Goal: Navigation & Orientation: Find specific page/section

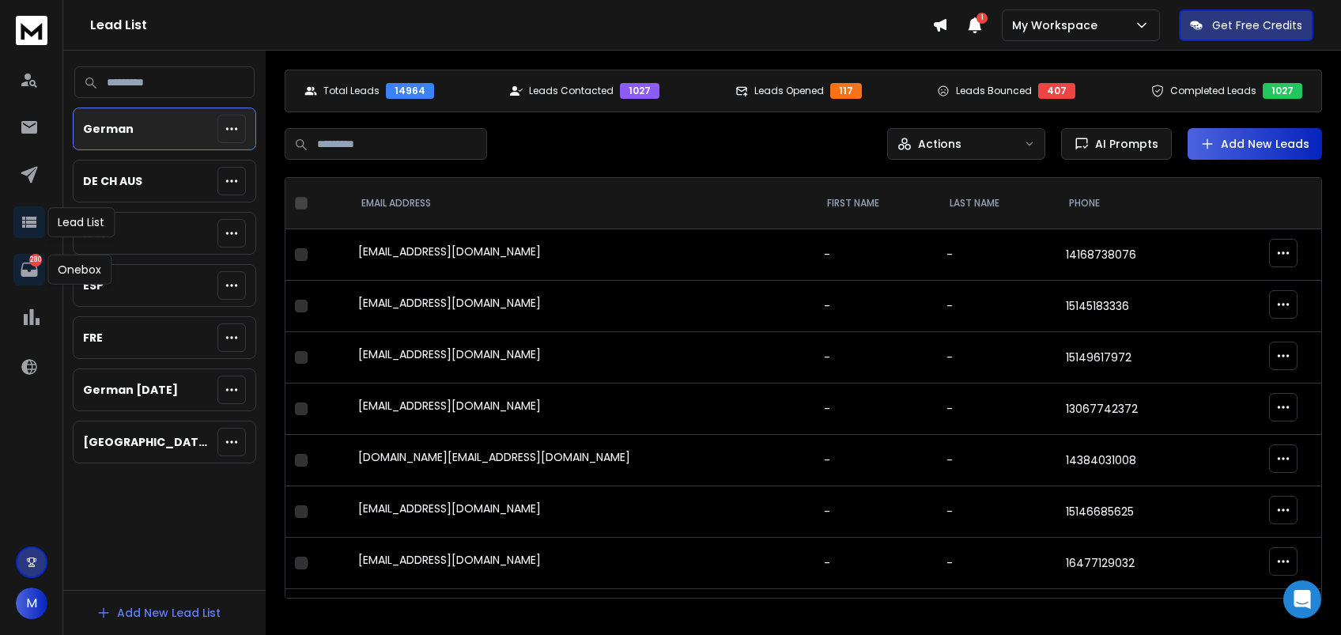
click at [33, 283] on link "280" at bounding box center [29, 270] width 32 height 32
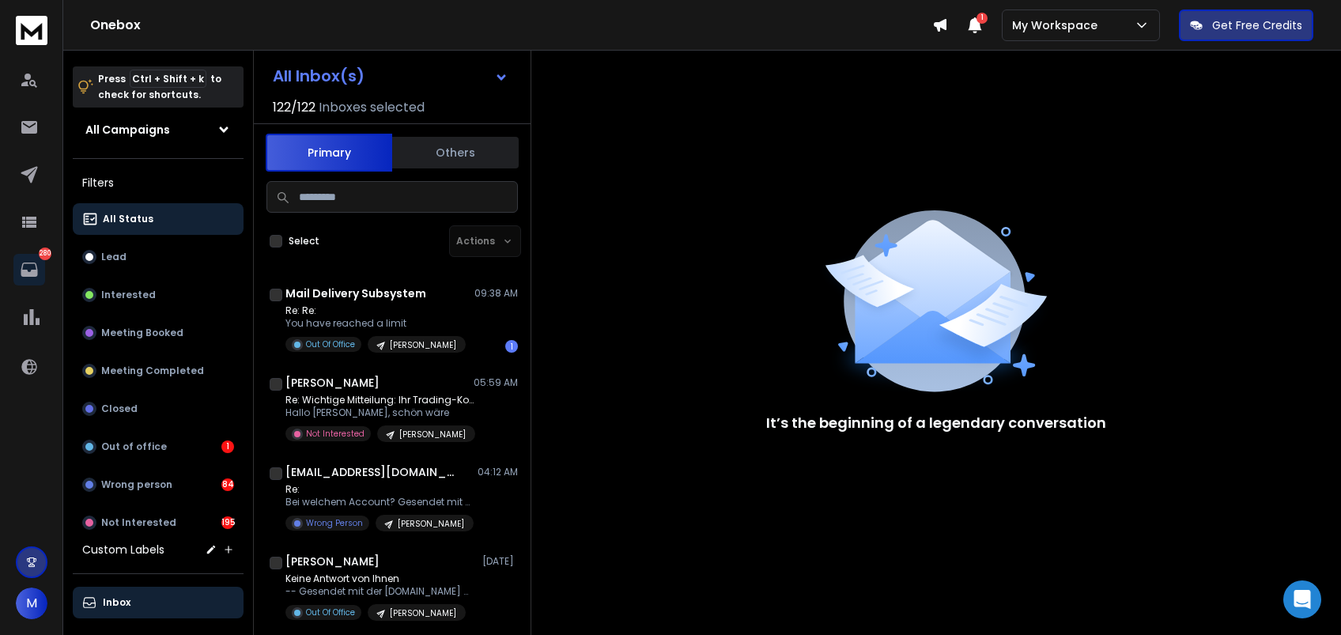
click at [489, 135] on button "Others" at bounding box center [455, 152] width 127 height 35
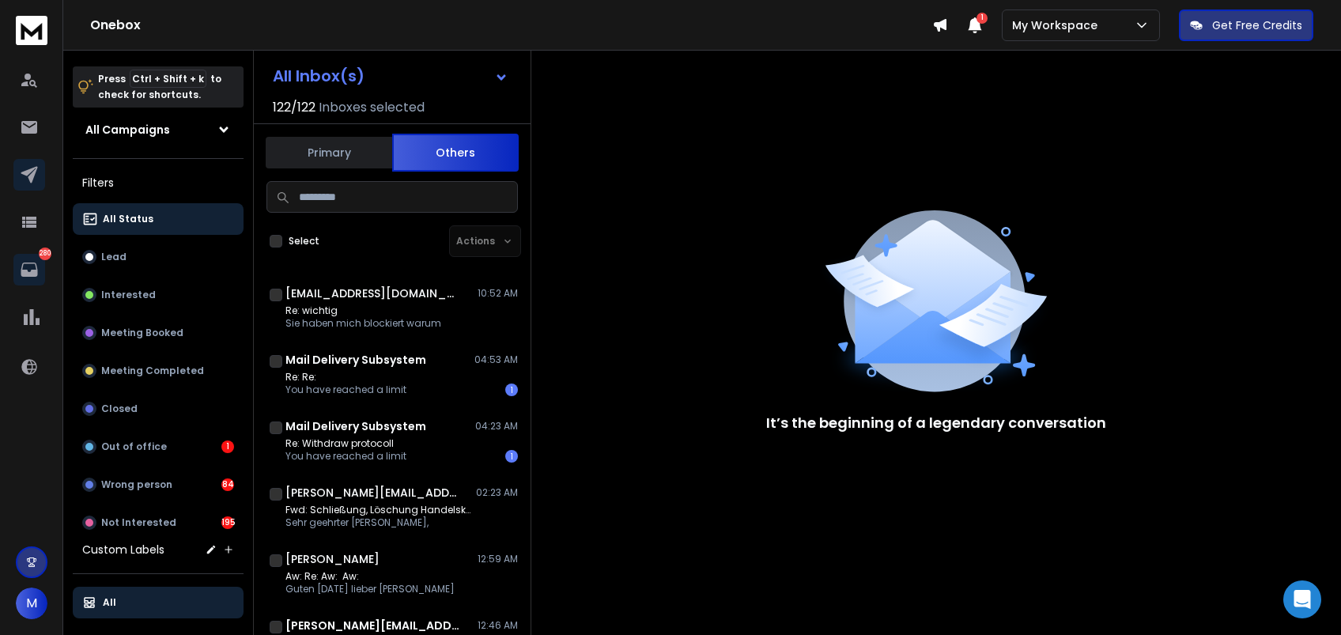
click at [24, 177] on icon at bounding box center [29, 174] width 19 height 19
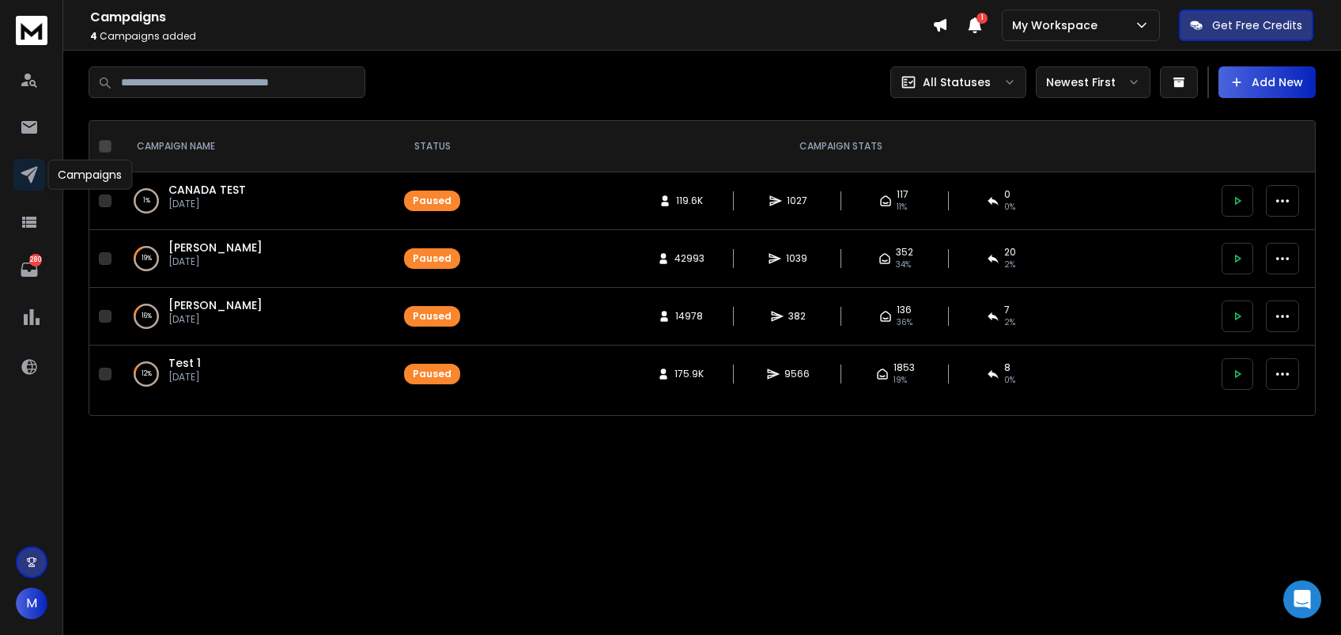
click at [32, 175] on icon at bounding box center [29, 174] width 17 height 17
click at [19, 142] on link at bounding box center [29, 128] width 32 height 32
